Goal: Communication & Community: Answer question/provide support

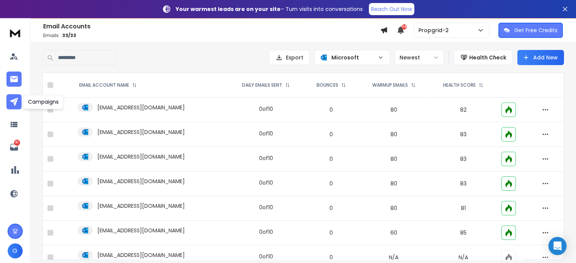
click at [9, 105] on icon at bounding box center [13, 101] width 9 height 9
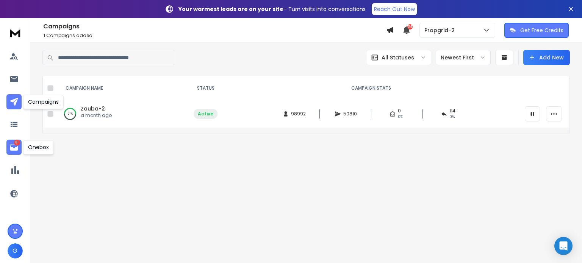
click at [6, 151] on link "81" at bounding box center [13, 147] width 15 height 15
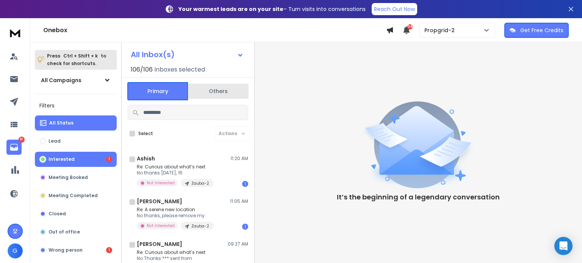
click at [48, 159] on p "Interested" at bounding box center [61, 159] width 26 height 6
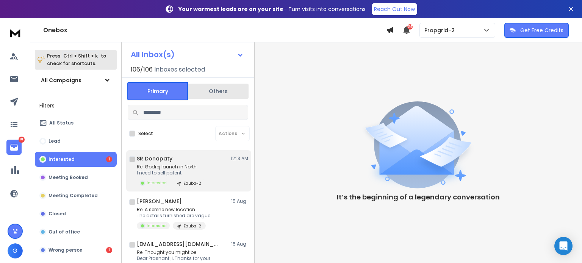
click at [176, 170] on p "I need to sell patent" at bounding box center [171, 173] width 69 height 6
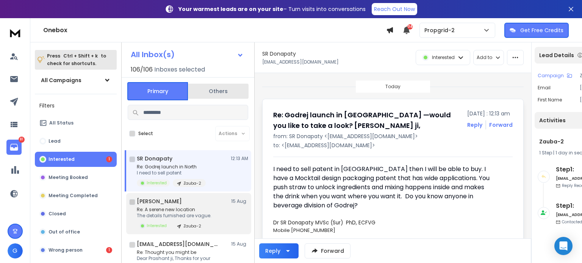
click at [202, 207] on p "Re: A serene new location" at bounding box center [174, 210] width 75 height 6
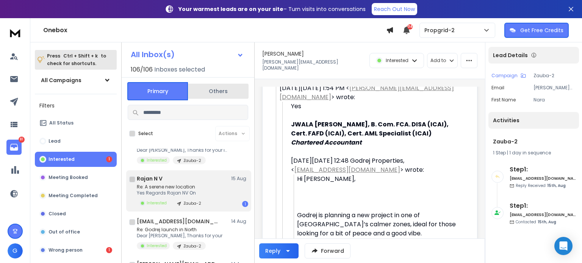
click at [183, 192] on p "Yes Regards Rajan NV On" at bounding box center [171, 193] width 69 height 6
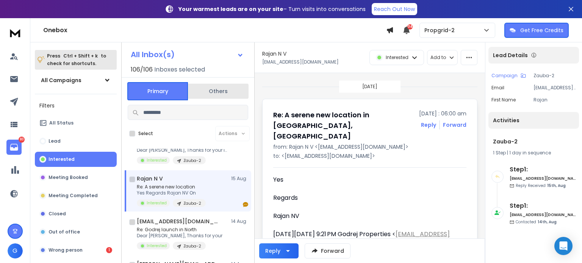
click at [280, 254] on div "Reply" at bounding box center [278, 251] width 27 height 9
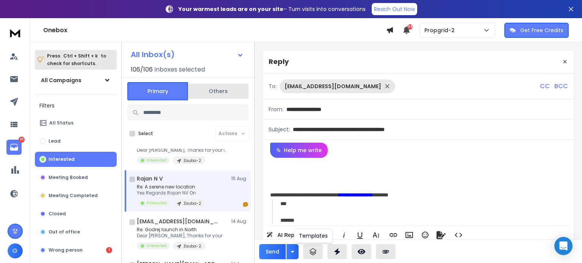
click at [308, 256] on button at bounding box center [313, 251] width 20 height 15
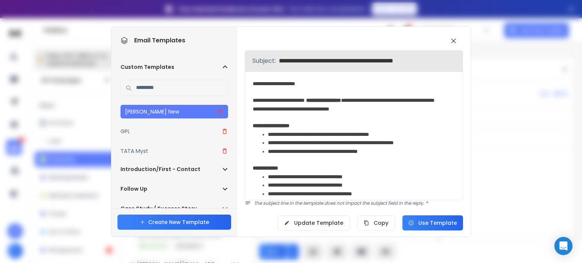
click at [420, 225] on button "Use Template" at bounding box center [432, 223] width 61 height 15
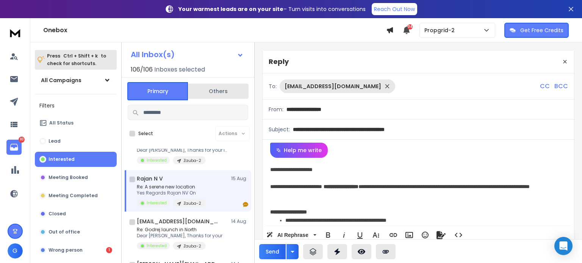
click at [271, 247] on button "Send" at bounding box center [272, 251] width 27 height 15
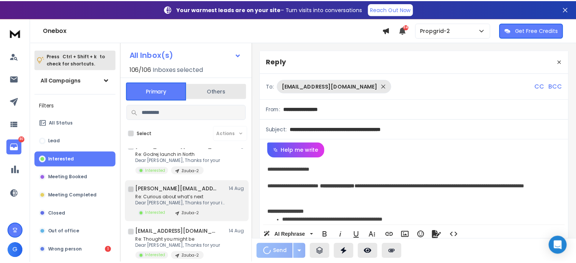
scroll to position [227, 0]
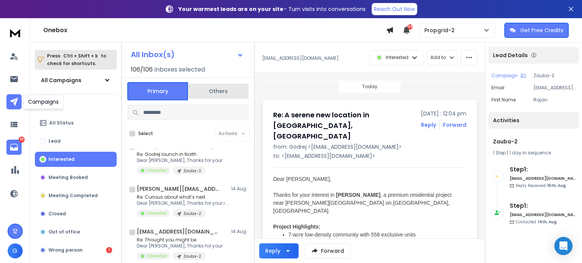
click at [17, 98] on icon at bounding box center [14, 102] width 8 height 8
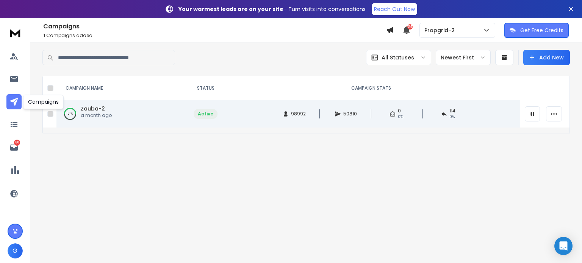
click at [203, 113] on div "Active" at bounding box center [206, 114] width 16 height 6
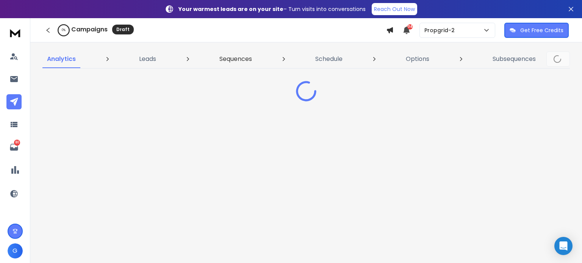
click at [242, 61] on p "Sequences" at bounding box center [235, 59] width 33 height 9
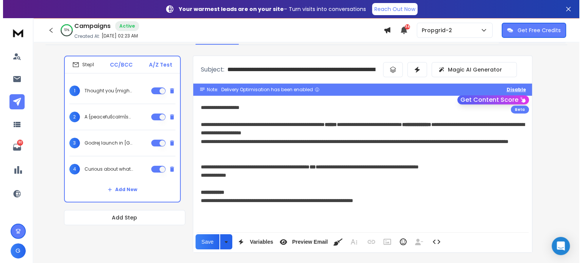
scroll to position [38, 0]
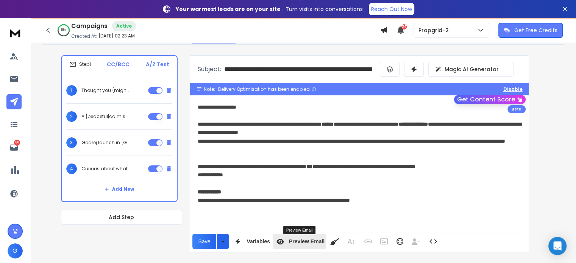
click at [309, 240] on span "Preview Email" at bounding box center [307, 242] width 39 height 6
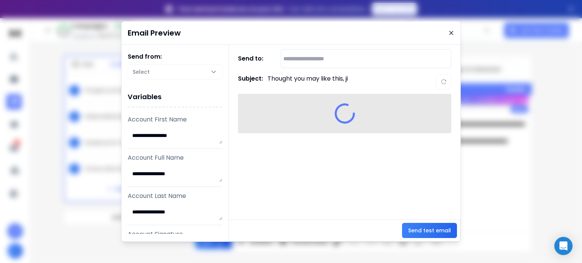
scroll to position [0, 0]
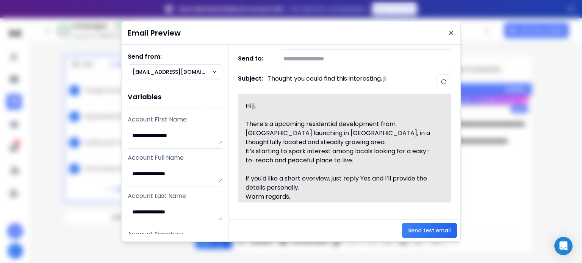
click at [180, 73] on p "gauravverma@projects.propabc.com" at bounding box center [172, 72] width 79 height 8
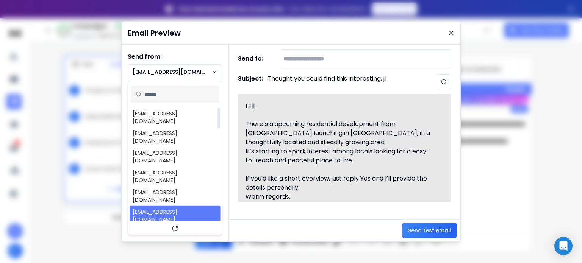
click at [189, 208] on div "gaurav@projects.propabc.com" at bounding box center [175, 215] width 85 height 15
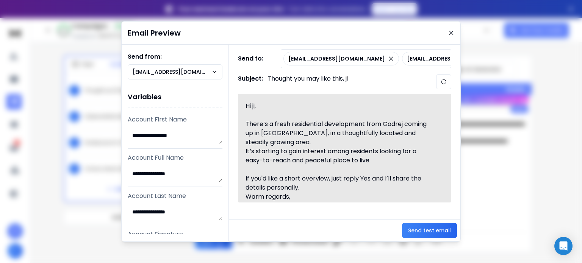
click at [423, 219] on div "Send to: ajaygoel999@gmail.com test@chromecompete.com test@ajaygoel.org me@drop…" at bounding box center [344, 143] width 232 height 197
click at [433, 238] on button "Send test email" at bounding box center [429, 230] width 55 height 15
click at [169, 70] on p "gaurav@projects.propabc.com" at bounding box center [172, 72] width 79 height 8
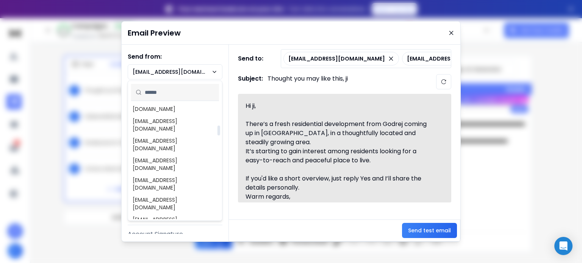
scroll to position [227, 0]
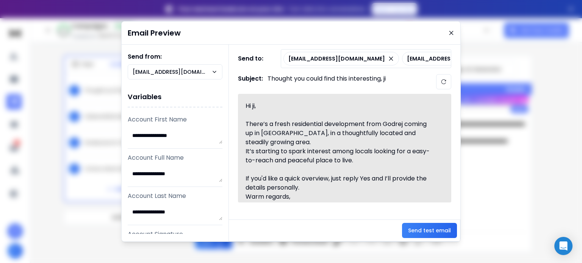
click at [418, 235] on button "Send test email" at bounding box center [429, 230] width 55 height 15
click at [173, 72] on p "gaurav_verma-4@propabc.com" at bounding box center [172, 72] width 79 height 8
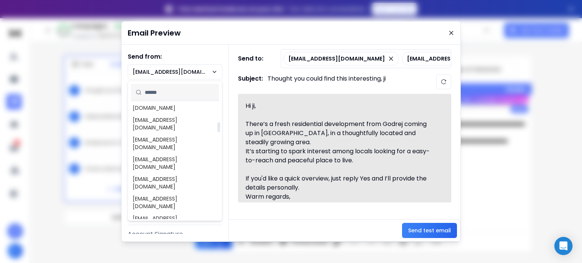
scroll to position [189, 0]
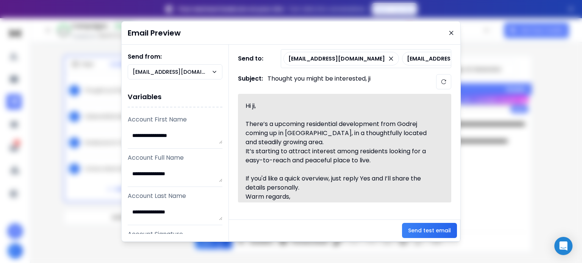
click at [441, 234] on button "Send test email" at bounding box center [429, 230] width 55 height 15
click at [189, 69] on p "gaurav@d.propgrid.in" at bounding box center [172, 72] width 79 height 8
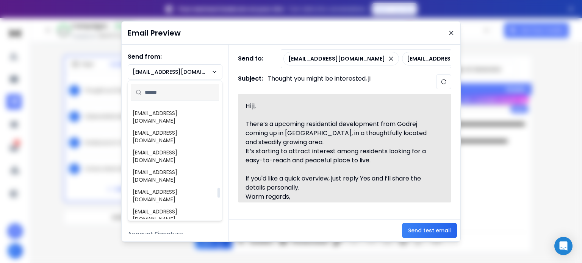
scroll to position [944, 0]
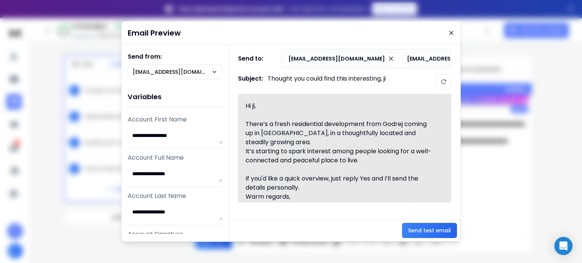
click at [420, 233] on button "Send test email" at bounding box center [429, 230] width 55 height 15
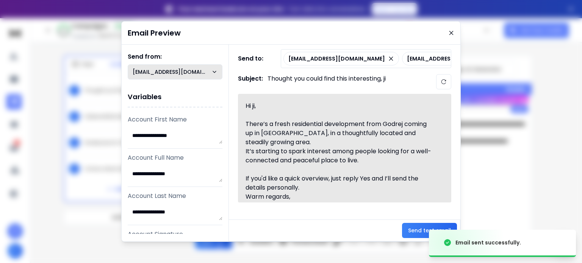
click at [208, 75] on div "gaurav1@c.propgrid.info" at bounding box center [175, 72] width 85 height 8
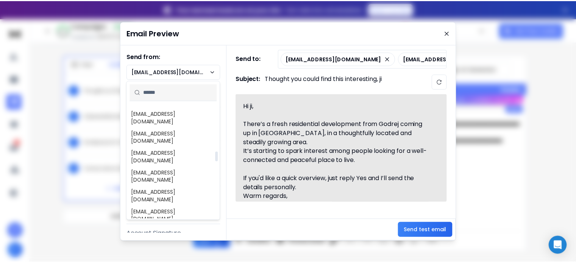
scroll to position [530, 0]
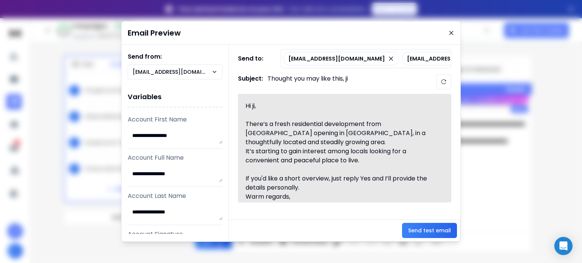
click at [422, 228] on button "Send test email" at bounding box center [429, 230] width 55 height 15
click at [448, 32] on icon at bounding box center [451, 33] width 6 height 6
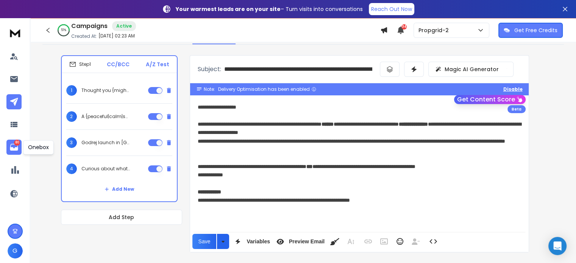
click at [9, 145] on icon at bounding box center [13, 147] width 9 height 9
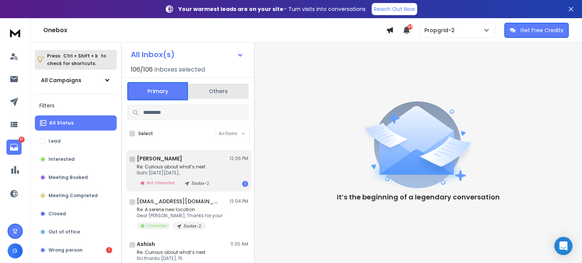
click at [195, 170] on p "Nahi On Wed, 13 Aug," at bounding box center [175, 173] width 77 height 6
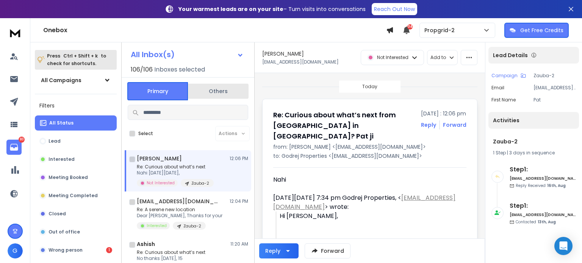
click at [132, 159] on button "button" at bounding box center [132, 159] width 6 height 6
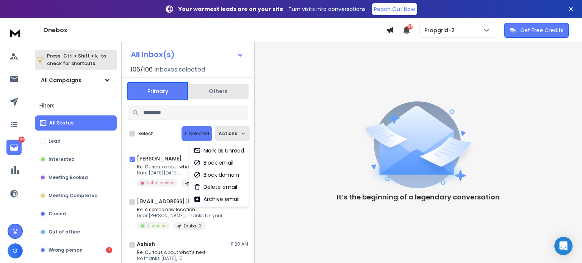
click at [232, 133] on p "Actions" at bounding box center [228, 134] width 19 height 6
click at [225, 162] on div "Block email" at bounding box center [214, 163] width 40 height 8
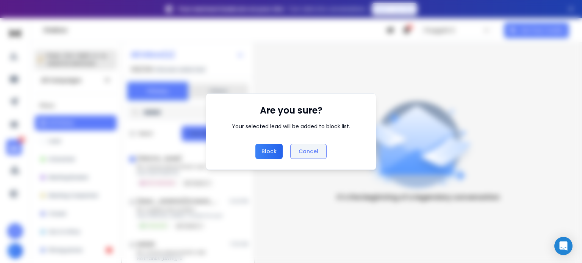
click at [269, 150] on p "Block" at bounding box center [268, 152] width 15 height 8
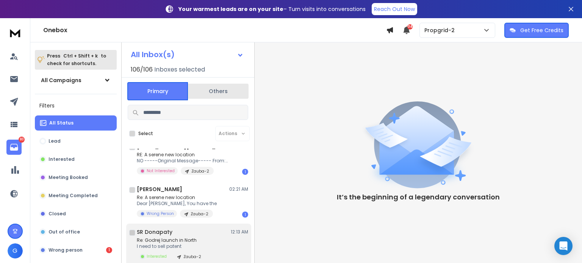
scroll to position [269, 0]
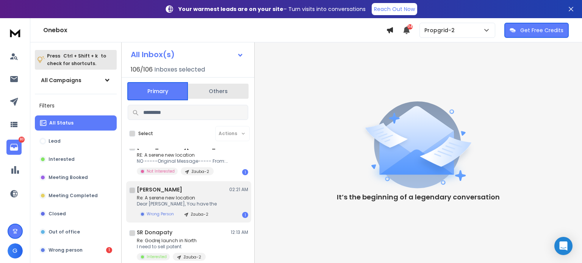
click at [196, 200] on p "Re: A serene new location" at bounding box center [177, 198] width 80 height 6
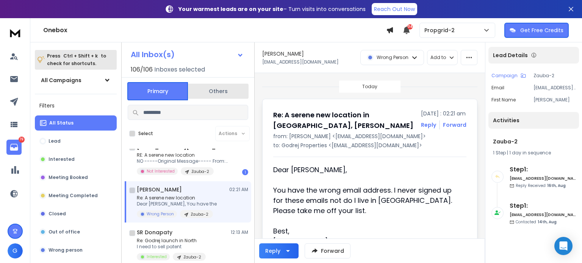
click at [412, 57] on icon at bounding box center [414, 58] width 6 height 6
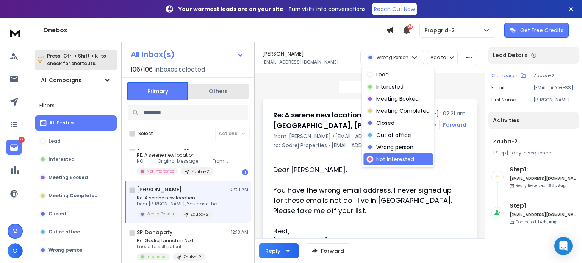
click at [386, 163] on div "Not Interested" at bounding box center [397, 159] width 69 height 12
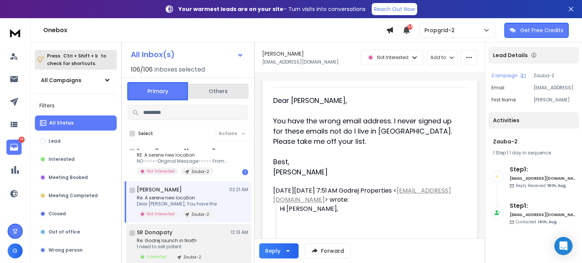
scroll to position [70, 0]
click at [169, 247] on p "I need to sell patent" at bounding box center [171, 247] width 69 height 6
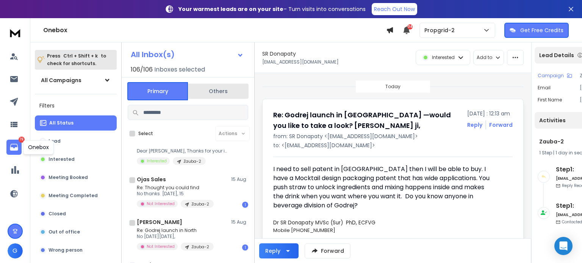
scroll to position [536, 0]
click at [17, 104] on icon at bounding box center [13, 101] width 9 height 9
